Goal: Check status

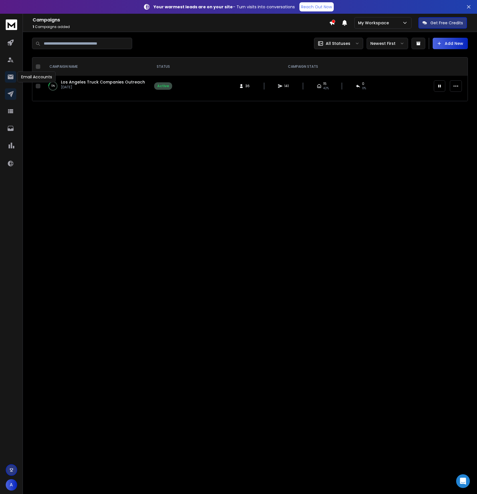
click at [9, 74] on icon at bounding box center [10, 76] width 7 height 7
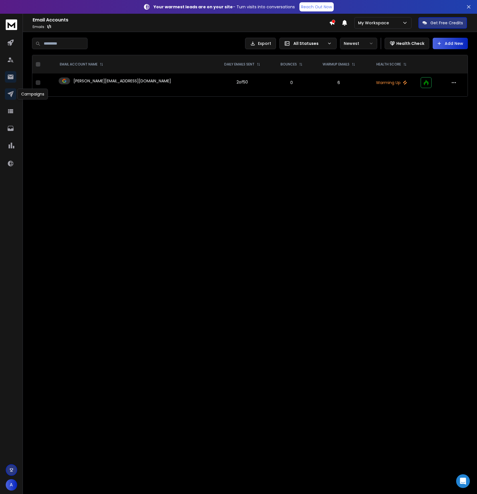
click at [11, 98] on link at bounding box center [10, 93] width 11 height 11
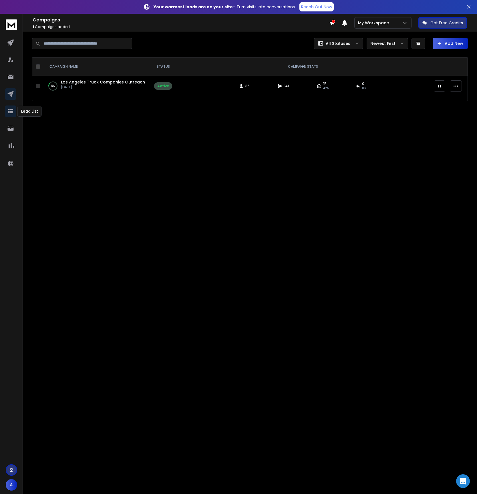
click at [9, 111] on icon at bounding box center [10, 111] width 5 height 4
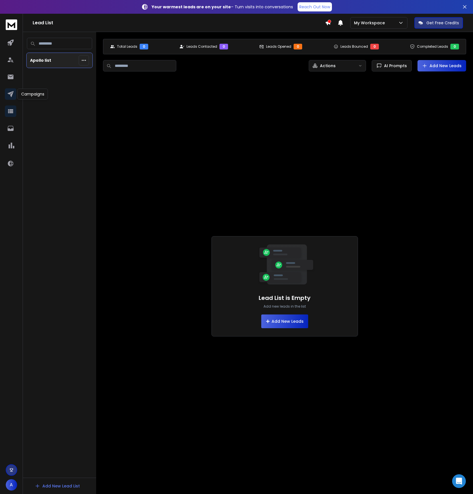
click at [7, 96] on link at bounding box center [10, 93] width 11 height 11
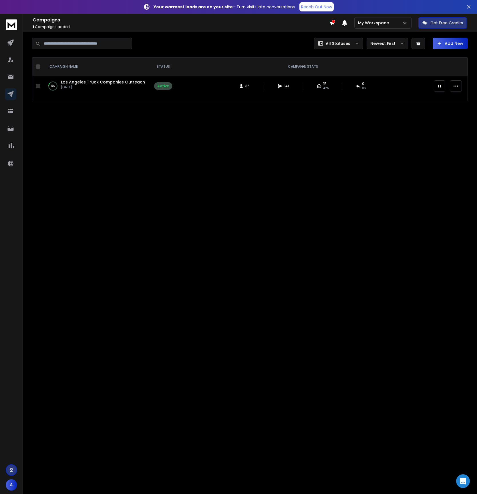
click at [88, 88] on p "[DATE]" at bounding box center [103, 87] width 84 height 5
